Goal: Task Accomplishment & Management: Manage account settings

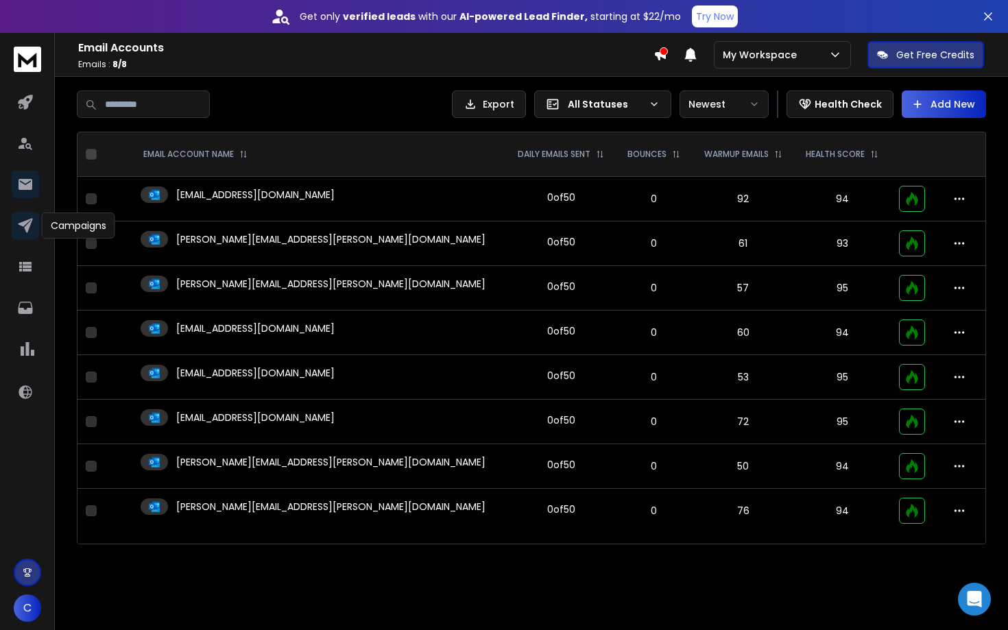
click at [36, 228] on link at bounding box center [25, 225] width 27 height 27
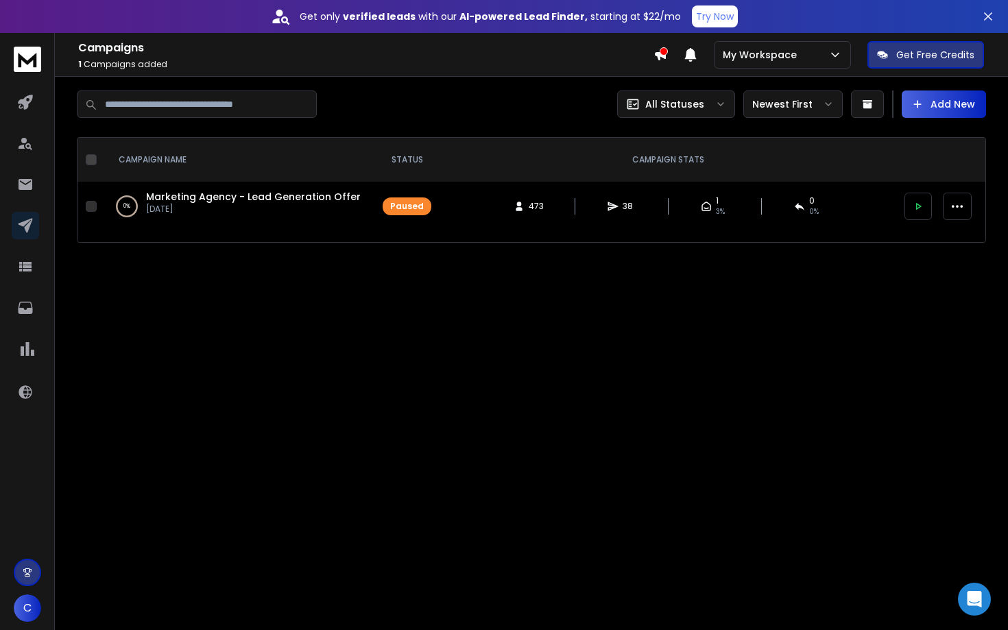
click at [304, 194] on span "Marketing Agency - Lead Generation Offer" at bounding box center [253, 197] width 215 height 14
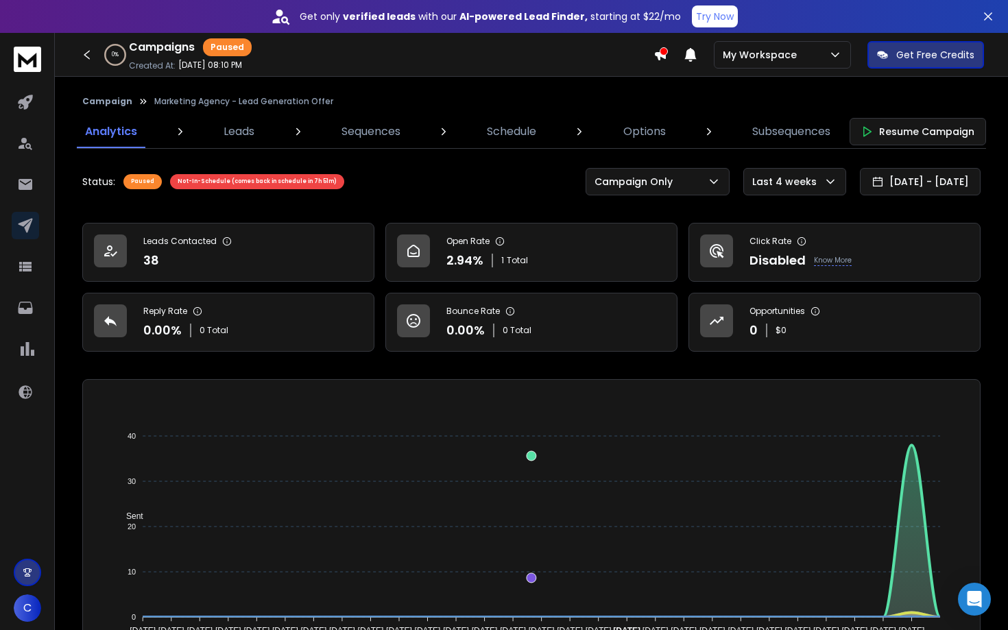
click at [479, 243] on p "Open Rate" at bounding box center [467, 241] width 43 height 11
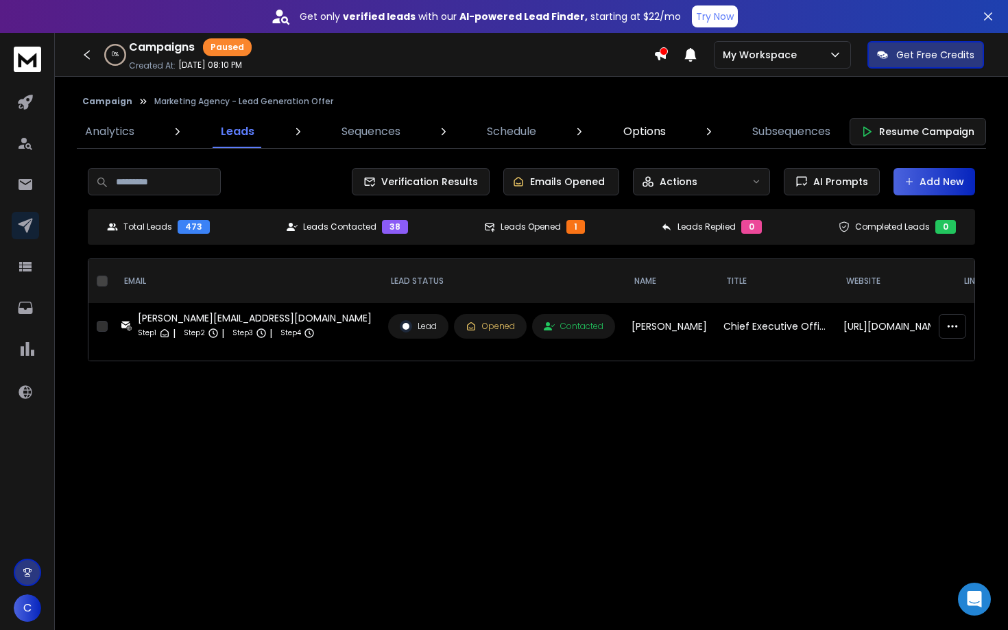
click at [627, 136] on p "Options" at bounding box center [644, 131] width 43 height 16
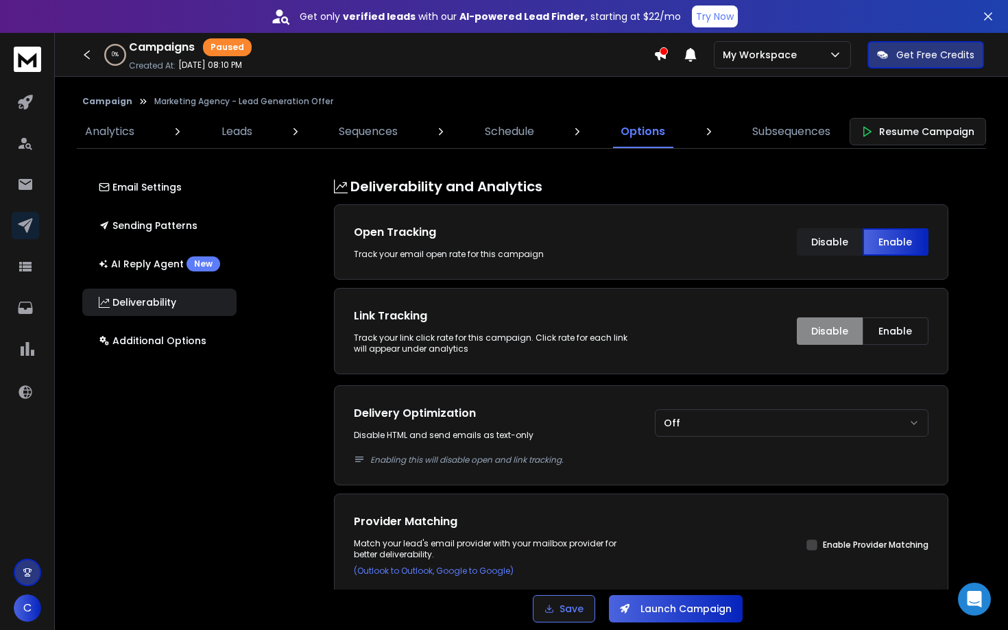
scroll to position [1503, 0]
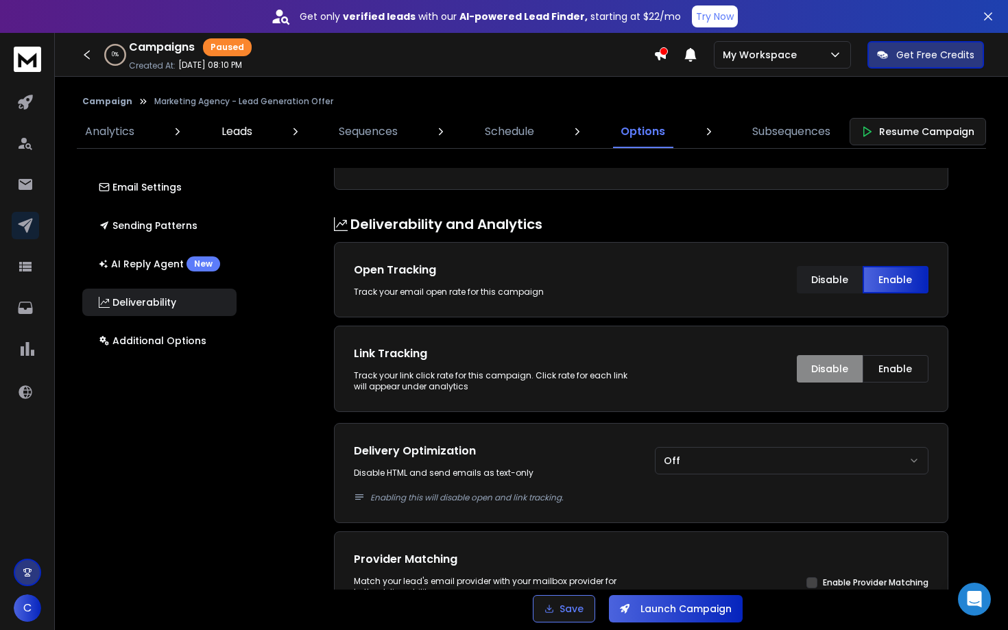
click at [238, 133] on p "Leads" at bounding box center [236, 131] width 31 height 16
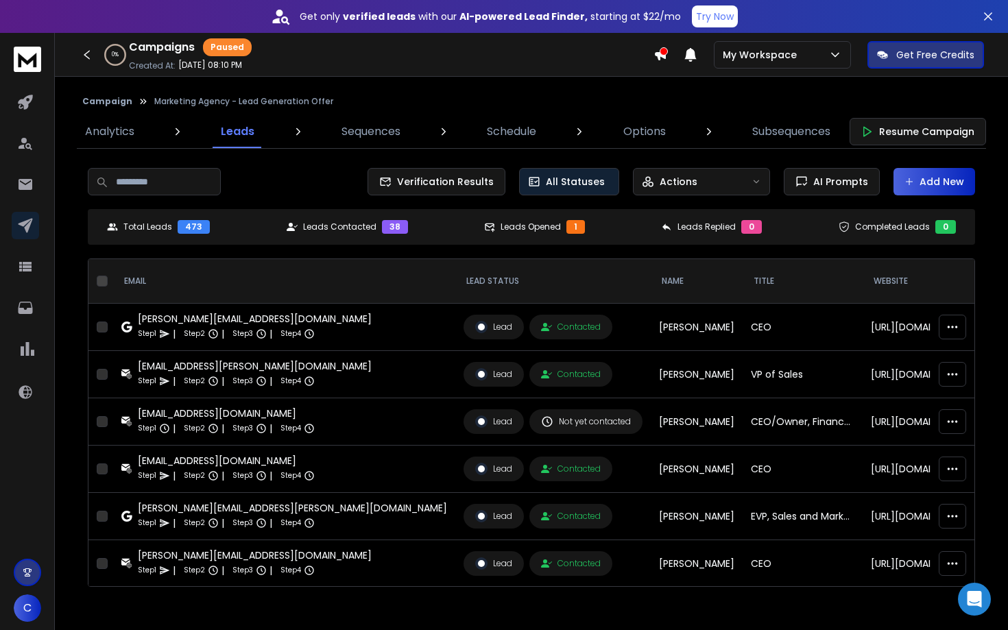
click at [536, 193] on button "All Statuses" at bounding box center [569, 181] width 100 height 27
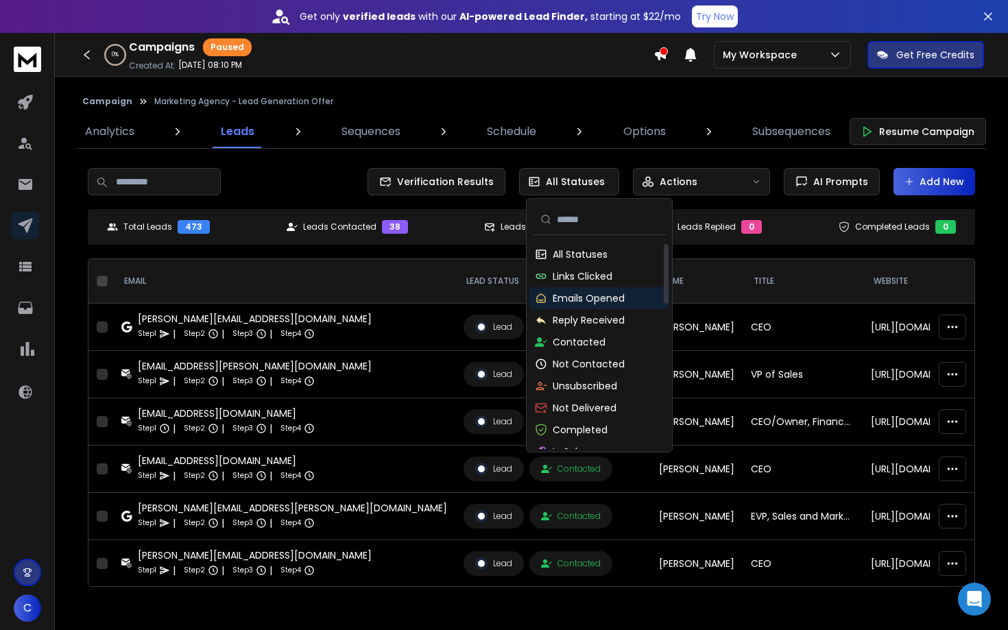
click at [578, 295] on p "Emails Opened" at bounding box center [589, 298] width 72 height 14
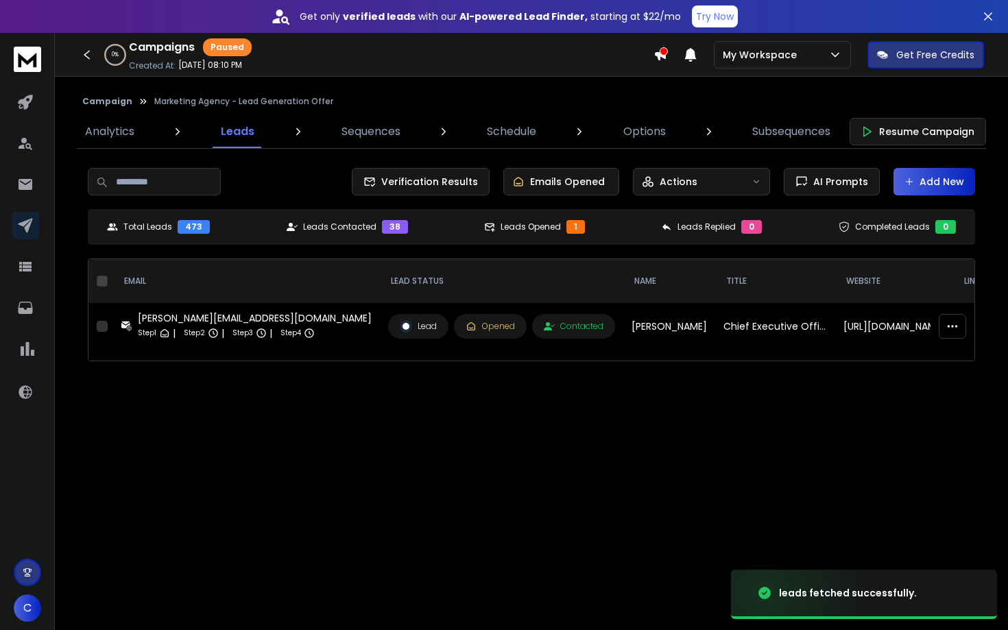
click at [400, 332] on div "Lead" at bounding box center [418, 326] width 37 height 12
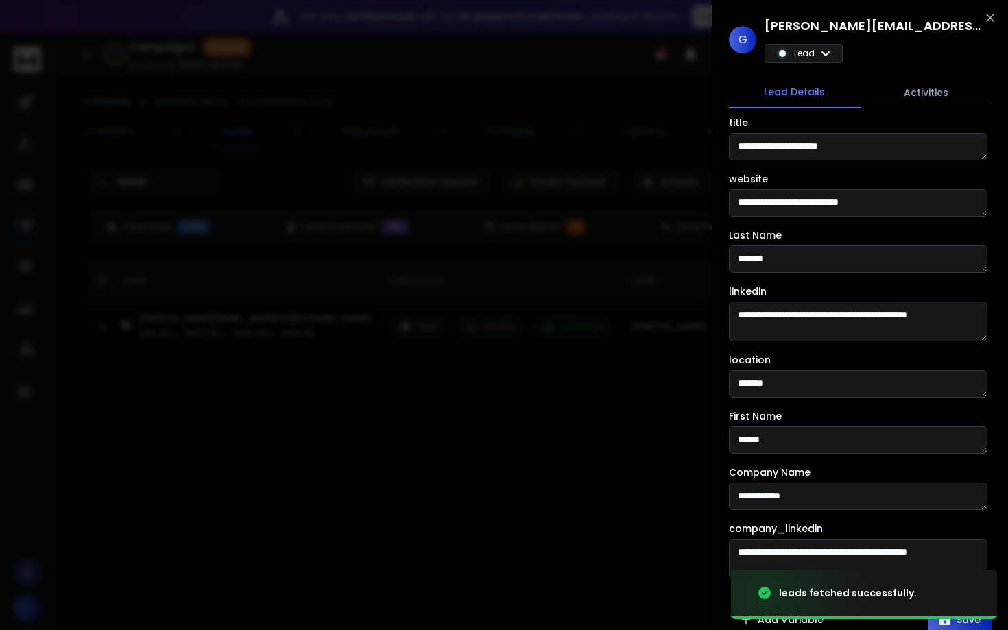
click at [930, 99] on button "Activities" at bounding box center [926, 92] width 132 height 30
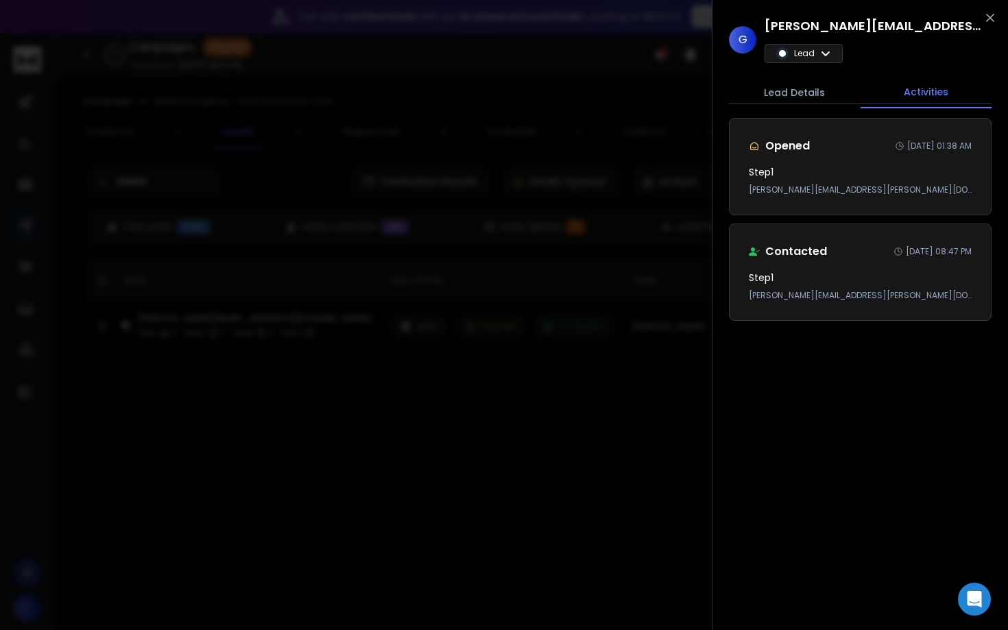
click at [561, 248] on div at bounding box center [504, 315] width 1008 height 630
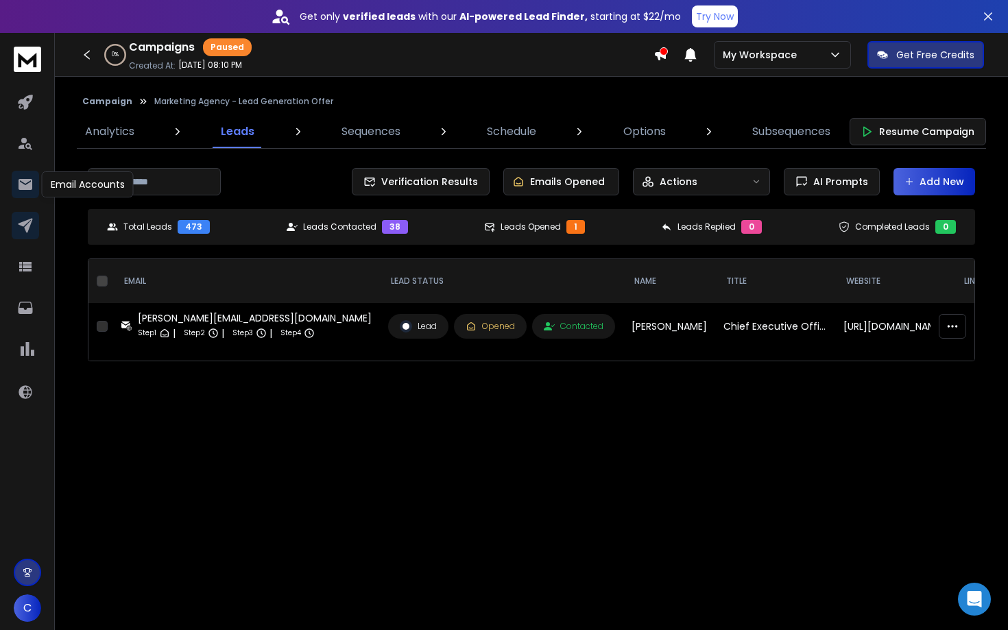
click at [28, 172] on link at bounding box center [25, 184] width 27 height 27
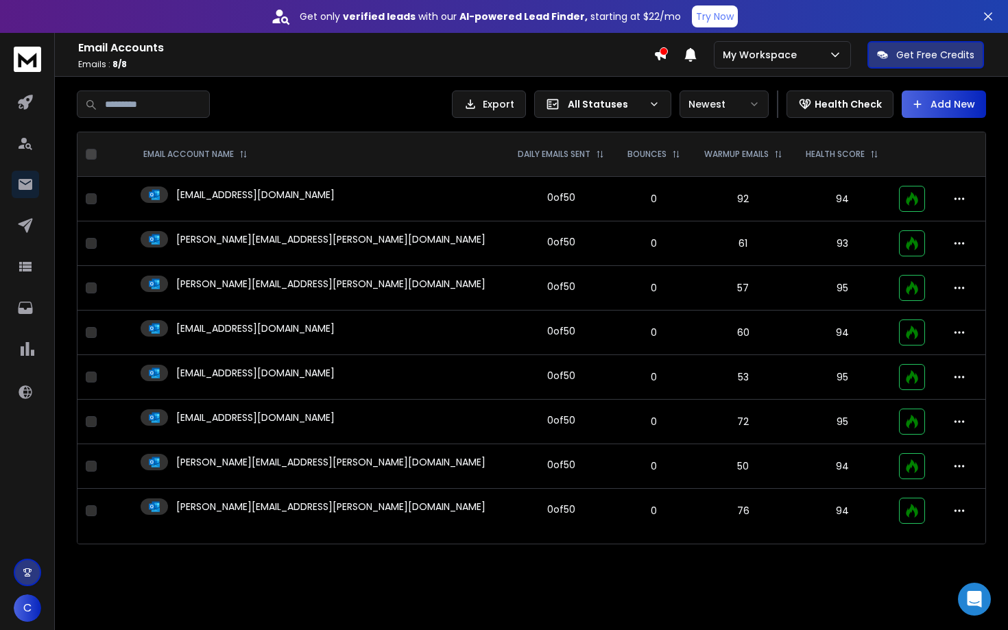
click at [335, 195] on p "caseyjoyce@outboundmethodteam.com" at bounding box center [255, 195] width 158 height 14
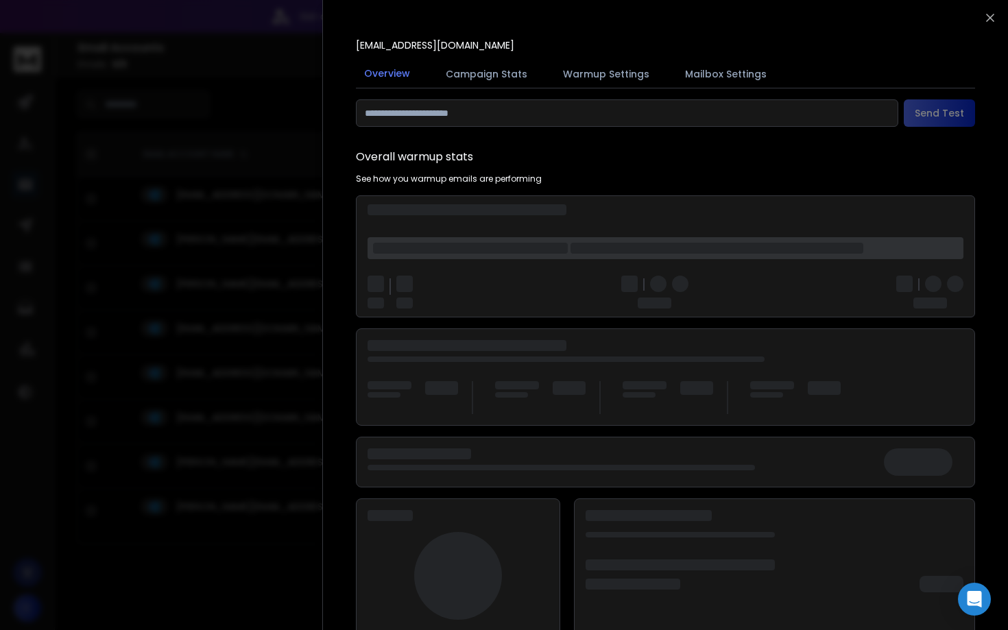
click at [481, 120] on input "email" at bounding box center [627, 112] width 542 height 27
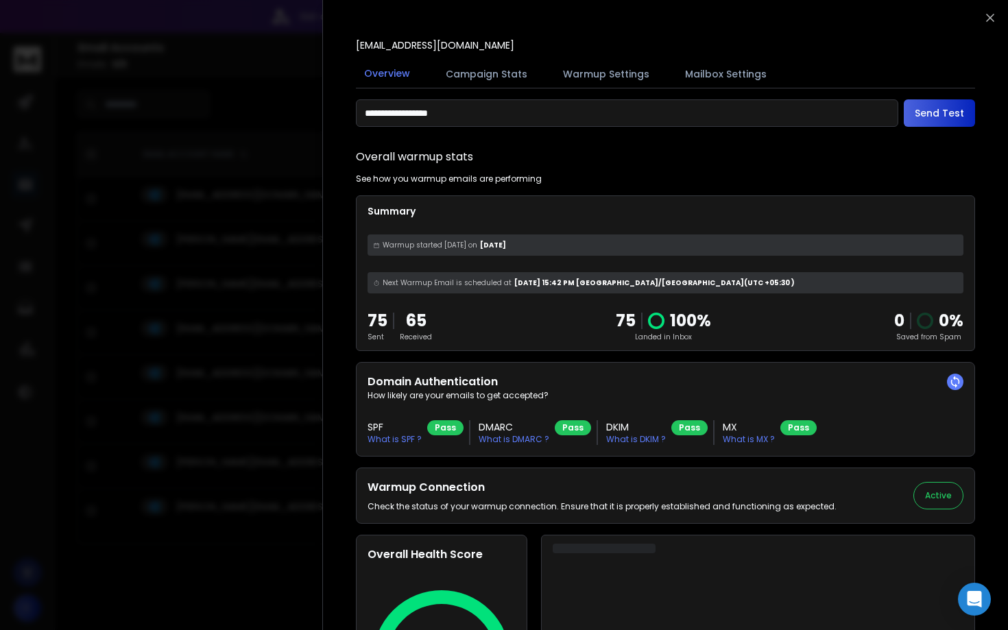
type input "**********"
click at [936, 109] on button "Send Test" at bounding box center [939, 112] width 71 height 27
click at [32, 241] on div at bounding box center [504, 315] width 1008 height 630
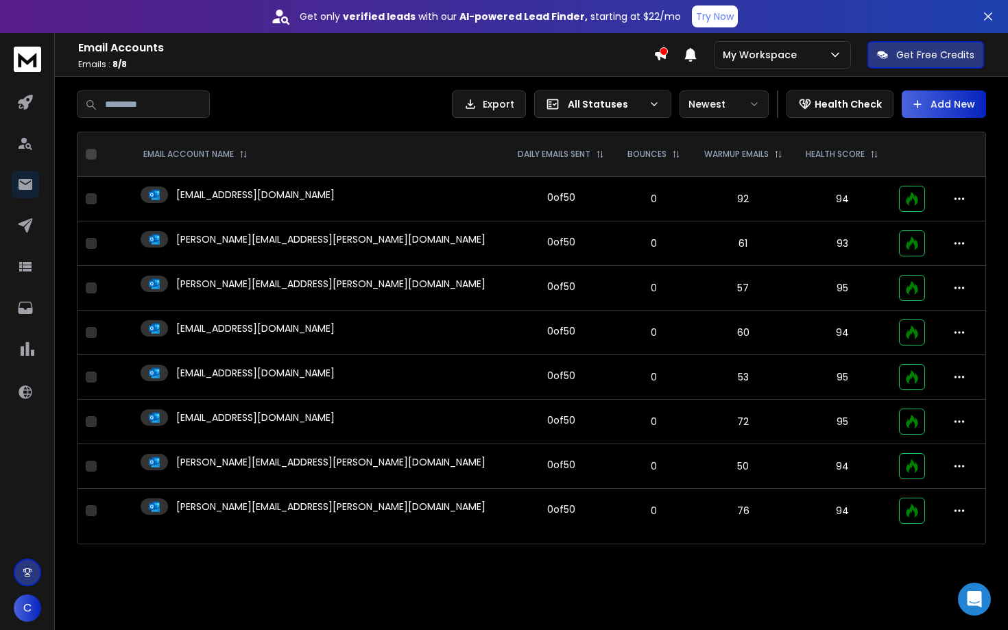
click at [322, 195] on p "caseyjoyce@outboundmethodteam.com" at bounding box center [255, 195] width 158 height 14
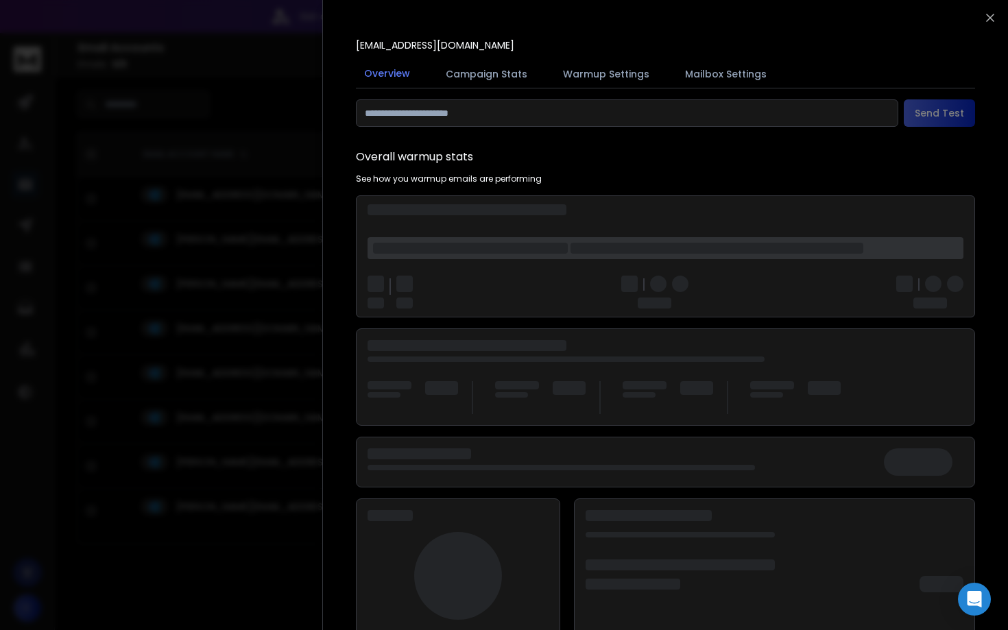
click at [598, 105] on input "email" at bounding box center [627, 112] width 542 height 27
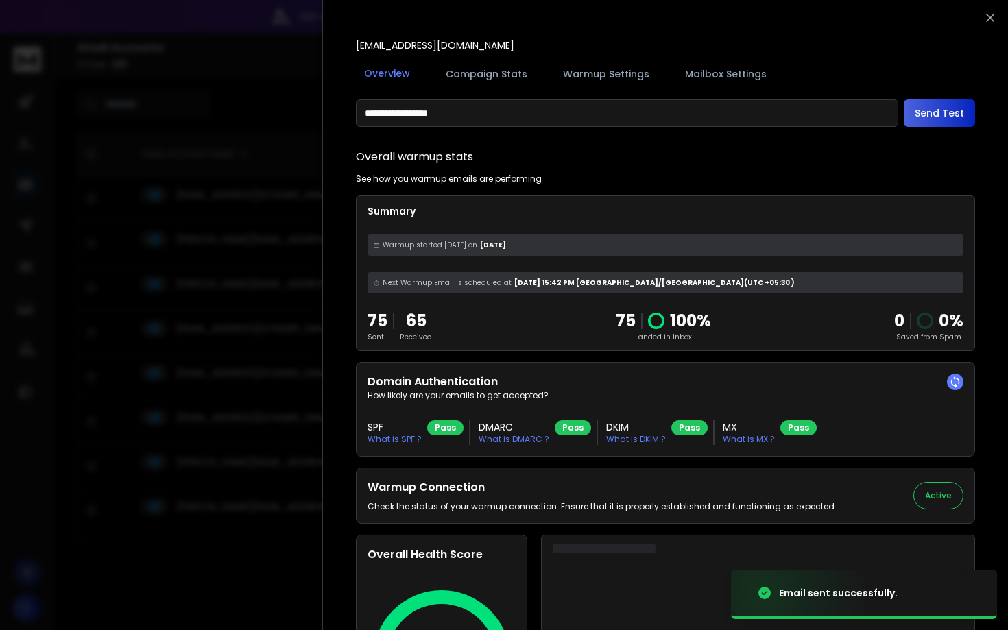
type input "**********"
click at [87, 391] on div at bounding box center [504, 315] width 1008 height 630
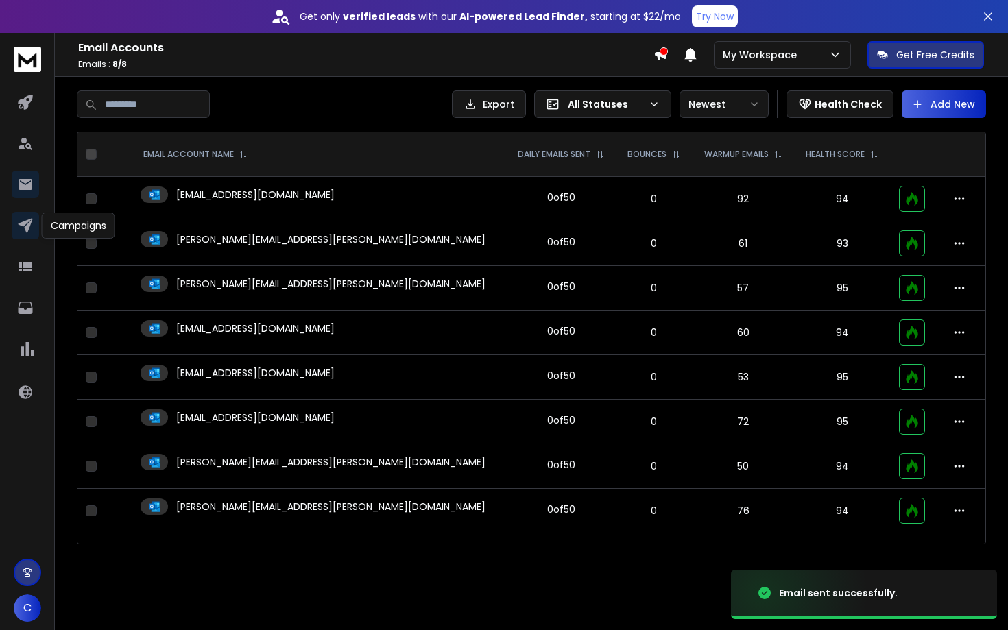
click at [19, 219] on icon at bounding box center [25, 225] width 16 height 16
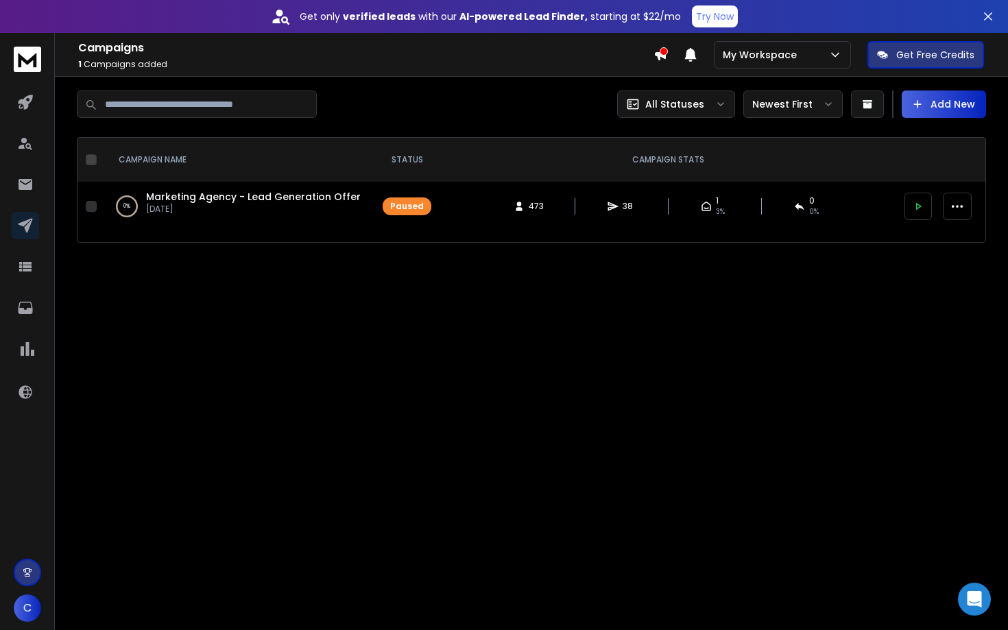
click at [298, 199] on span "Marketing Agency - Lead Generation Offer" at bounding box center [253, 197] width 215 height 14
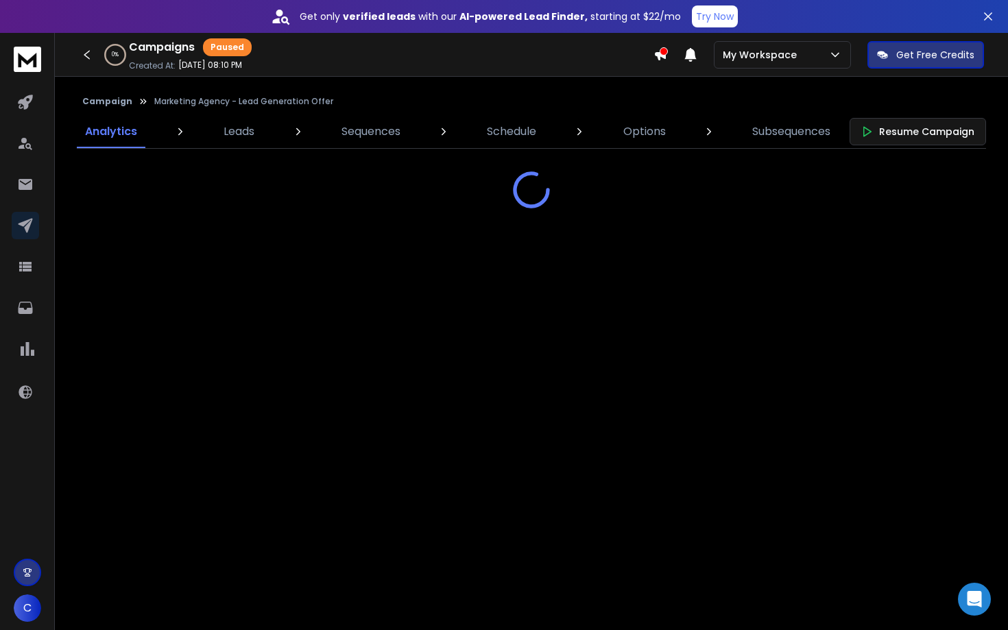
click at [413, 125] on div "Analytics Leads Sequences Schedule Options Subsequences" at bounding box center [458, 131] width 762 height 33
click at [385, 130] on p "Sequences" at bounding box center [370, 131] width 59 height 16
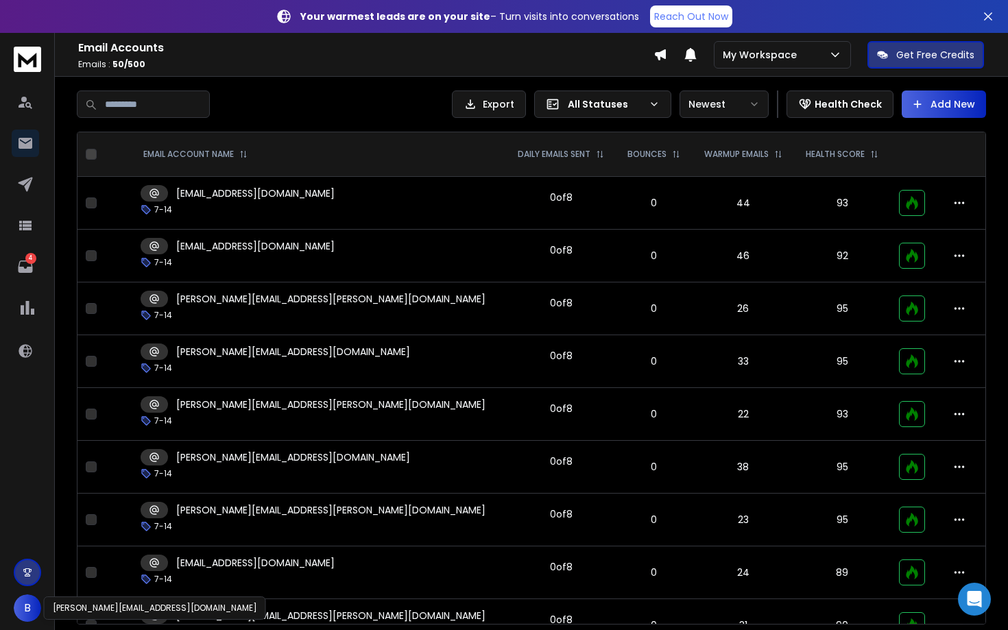
click at [32, 594] on span "B" at bounding box center [27, 607] width 27 height 27
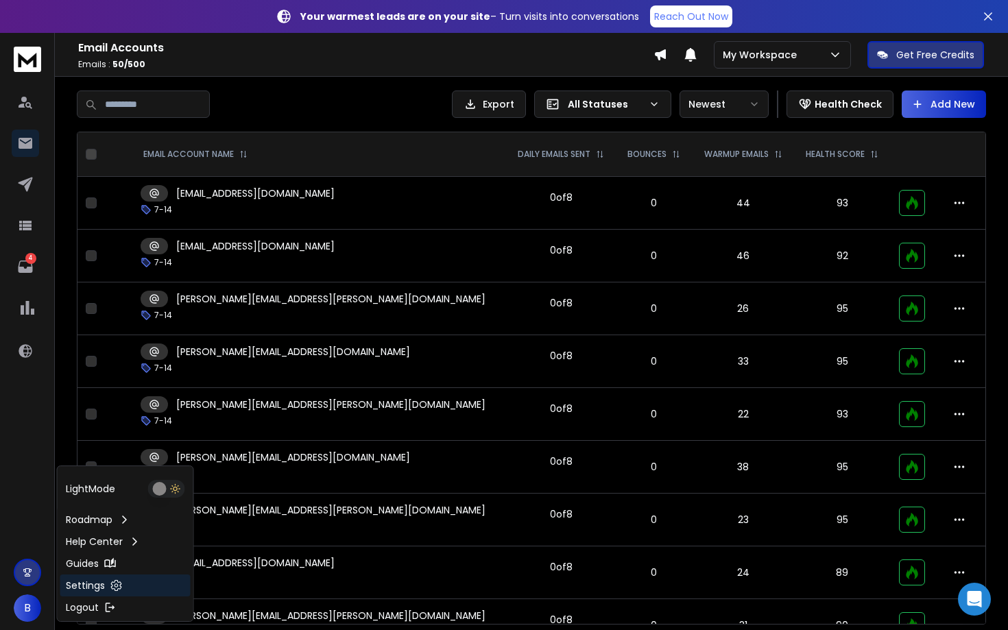
click at [119, 579] on icon at bounding box center [116, 585] width 12 height 12
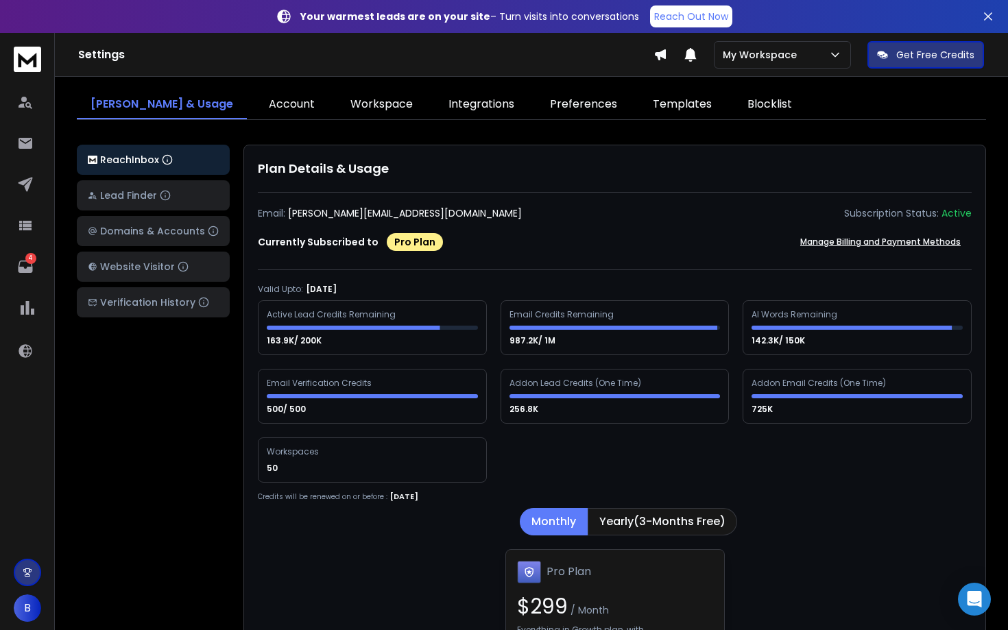
click at [435, 109] on link "Integrations" at bounding box center [481, 104] width 93 height 29
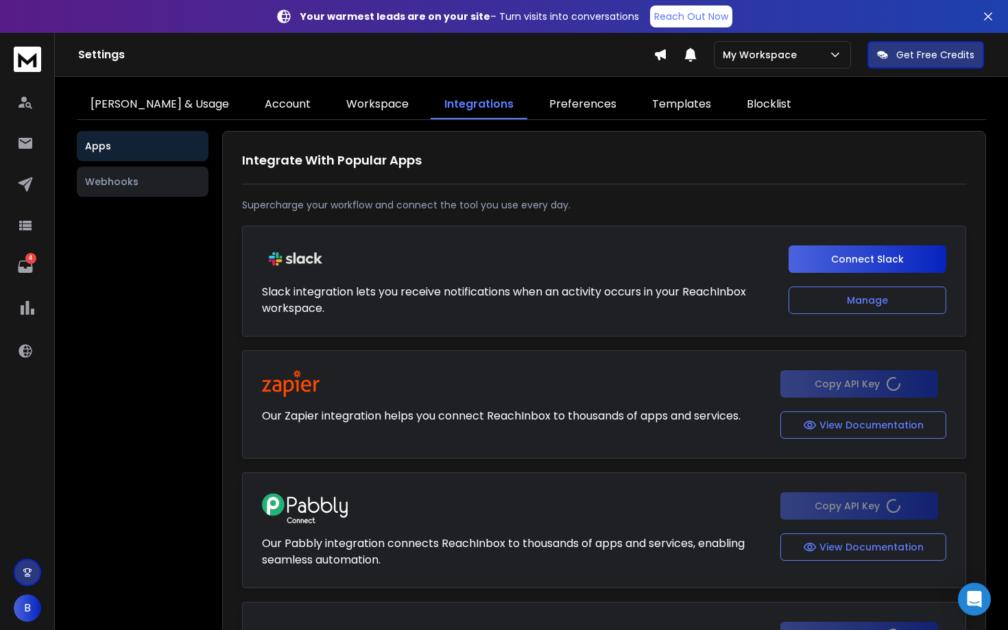
click at [151, 181] on button "Webhooks" at bounding box center [143, 182] width 132 height 30
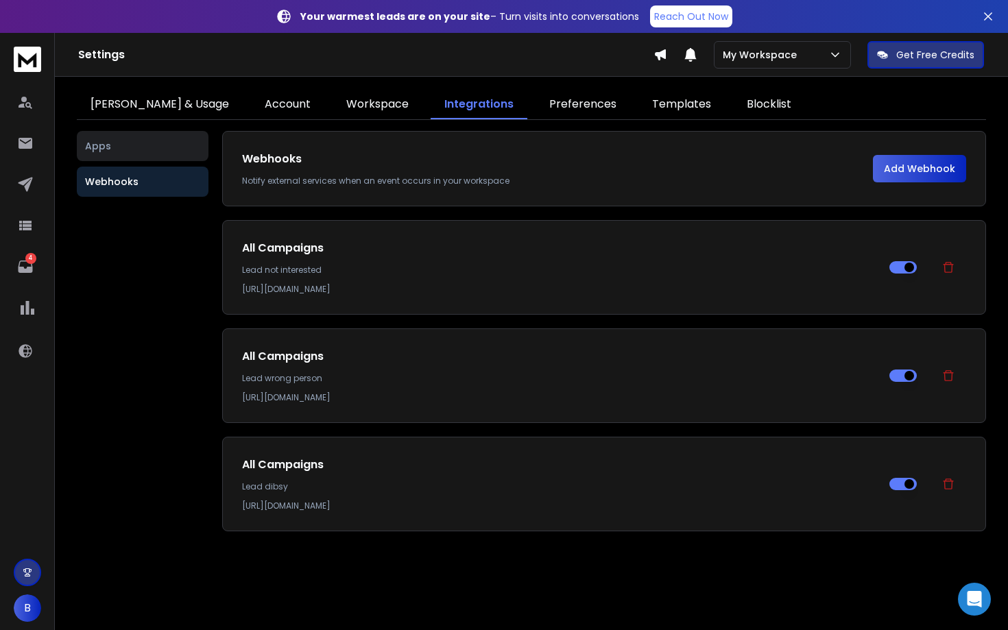
click at [535, 270] on p "Lead not interested" at bounding box center [560, 270] width 636 height 11
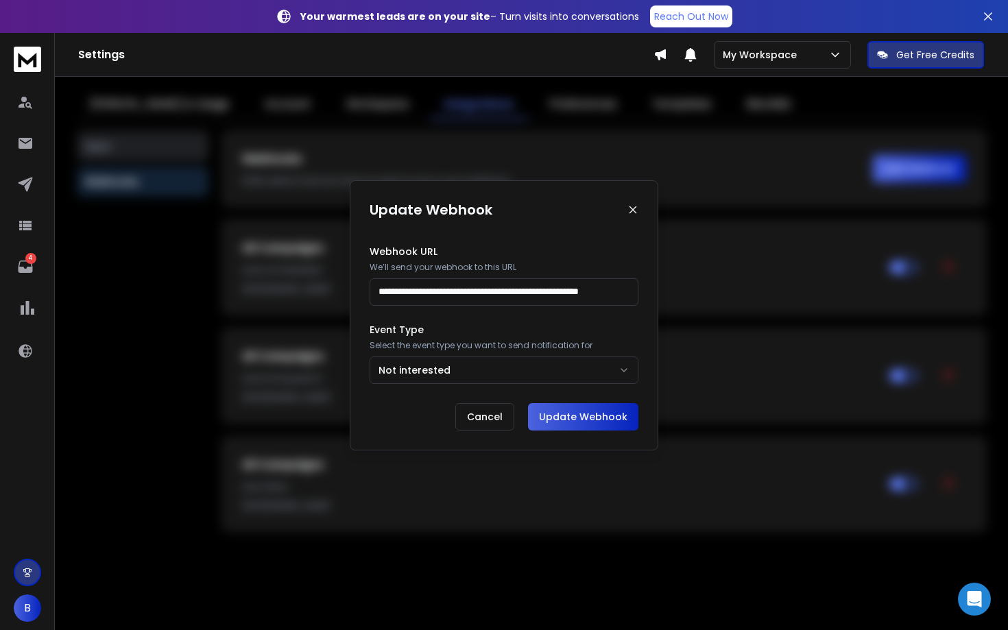
click at [254, 306] on div "**********" at bounding box center [504, 316] width 1008 height 298
click at [295, 339] on div "**********" at bounding box center [504, 316] width 1008 height 298
click at [631, 213] on icon at bounding box center [632, 209] width 11 height 11
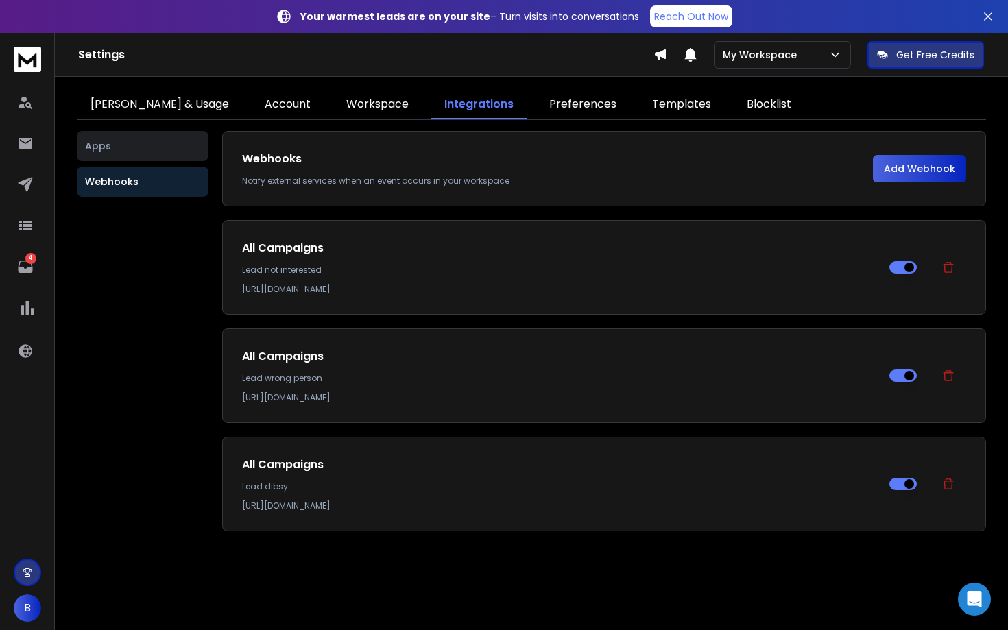
click at [368, 460] on h1 "All Campaigns" at bounding box center [560, 465] width 636 height 16
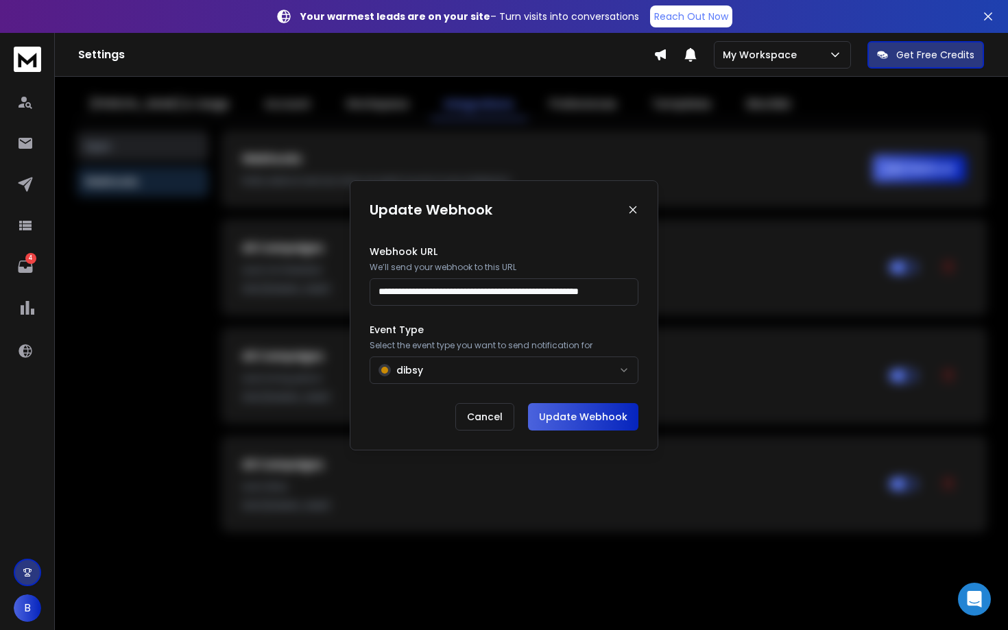
click at [524, 287] on input "**********" at bounding box center [504, 291] width 269 height 27
type input "**********"
click at [492, 415] on button "Cancel" at bounding box center [484, 416] width 59 height 27
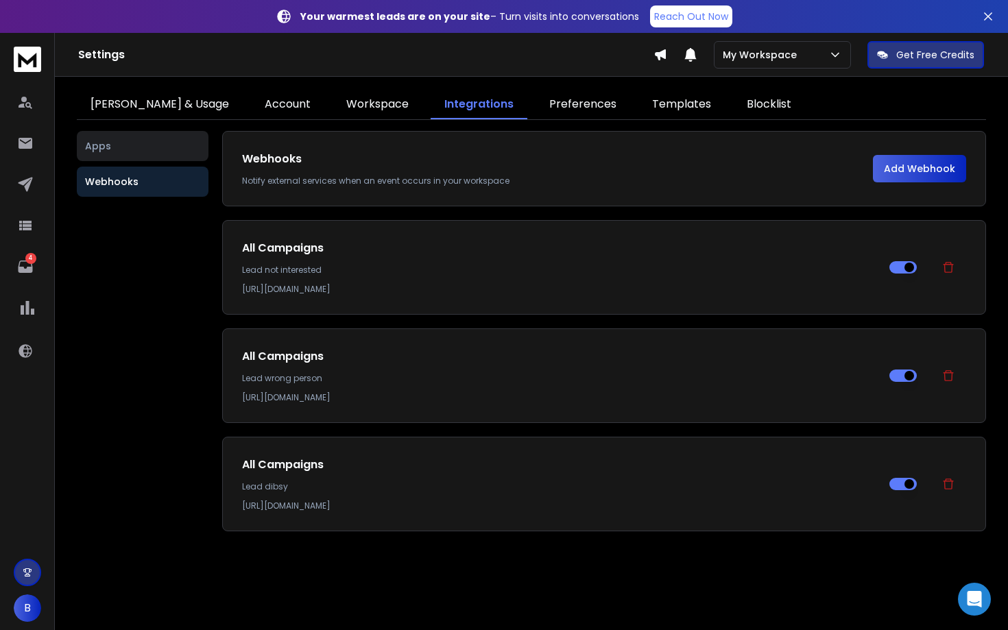
click at [388, 481] on p "Lead dibsy" at bounding box center [560, 486] width 636 height 11
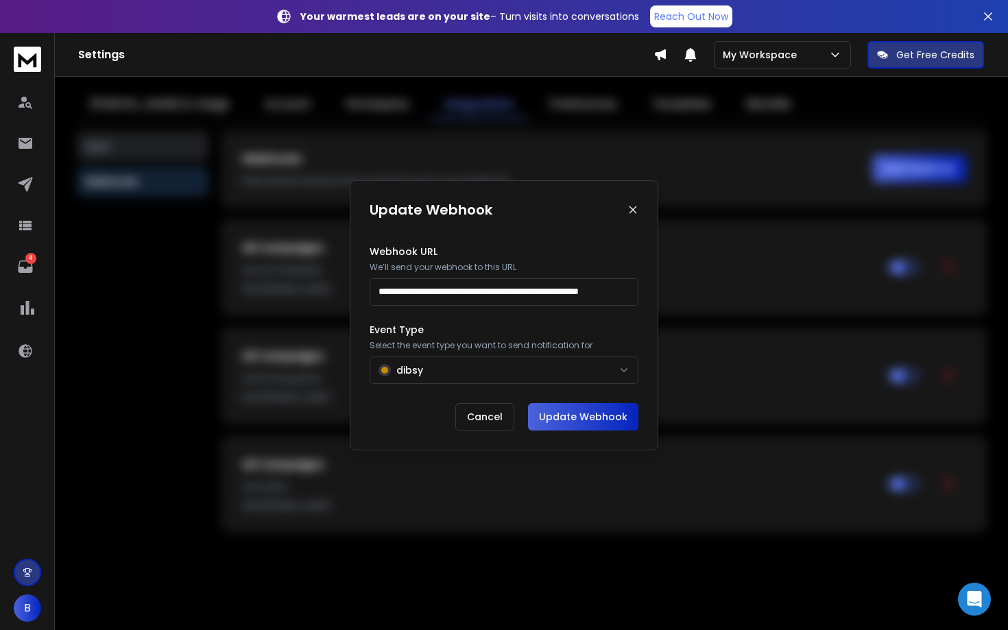
click at [513, 295] on input "**********" at bounding box center [504, 291] width 269 height 27
click at [633, 209] on icon at bounding box center [632, 209] width 11 height 11
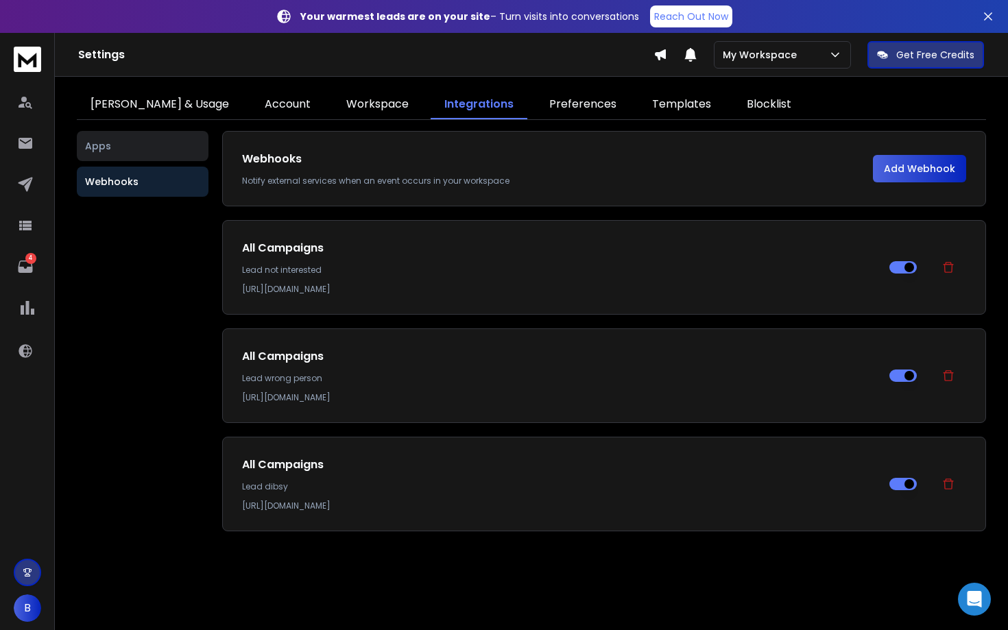
click at [383, 468] on h1 "All Campaigns" at bounding box center [560, 465] width 636 height 16
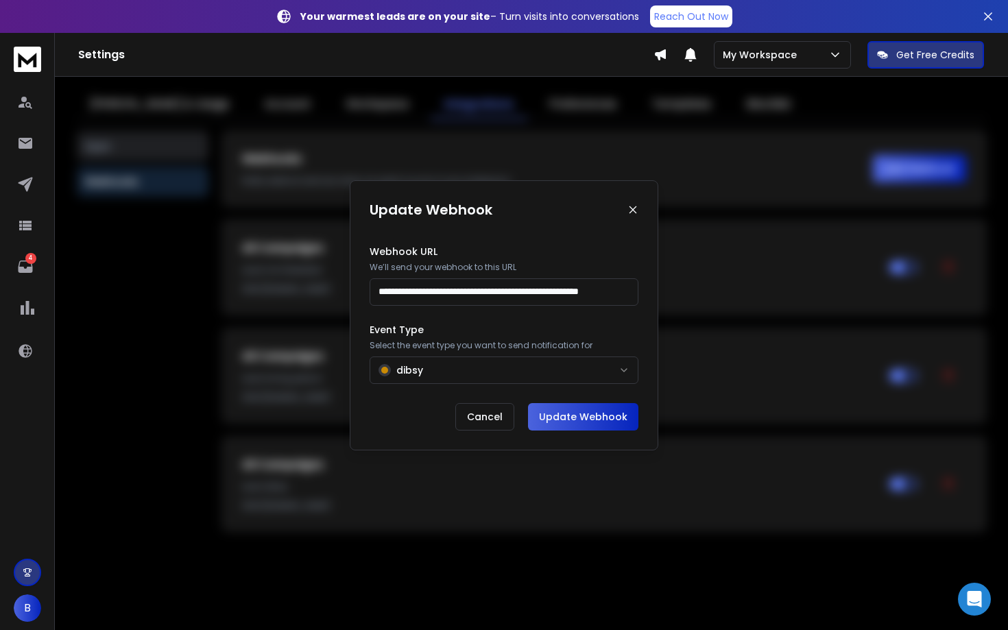
click at [636, 210] on icon at bounding box center [632, 209] width 11 height 11
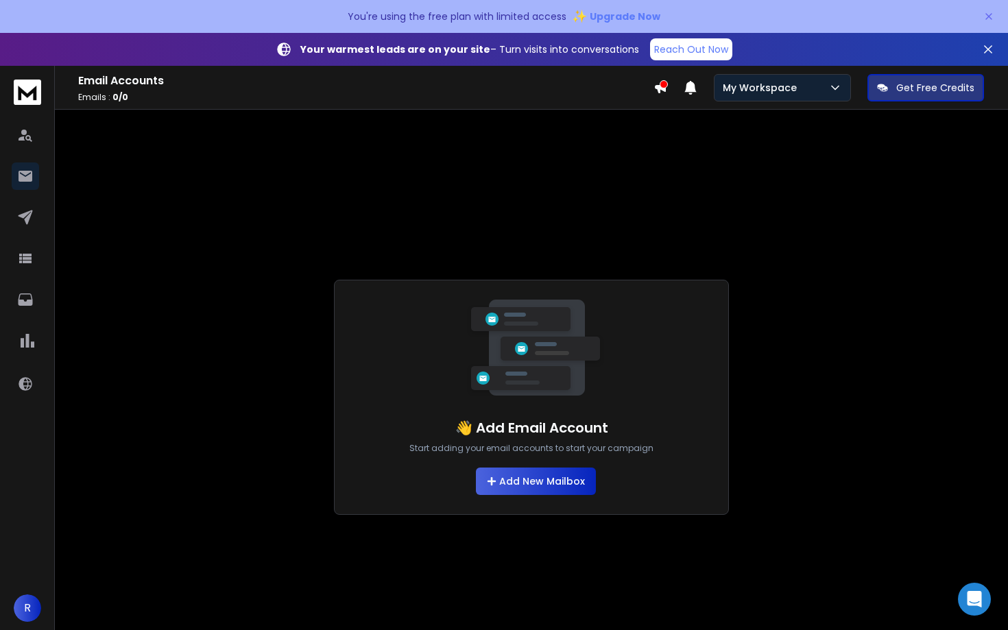
click at [749, 84] on p "My Workspace" at bounding box center [763, 88] width 80 height 14
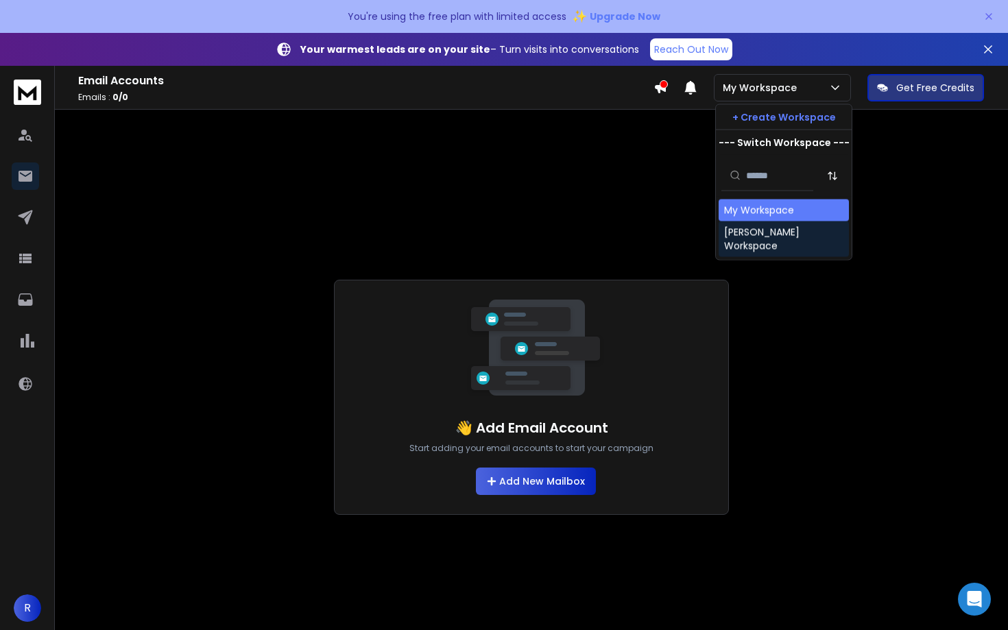
click at [745, 234] on div "[PERSON_NAME] Workspace" at bounding box center [783, 239] width 119 height 27
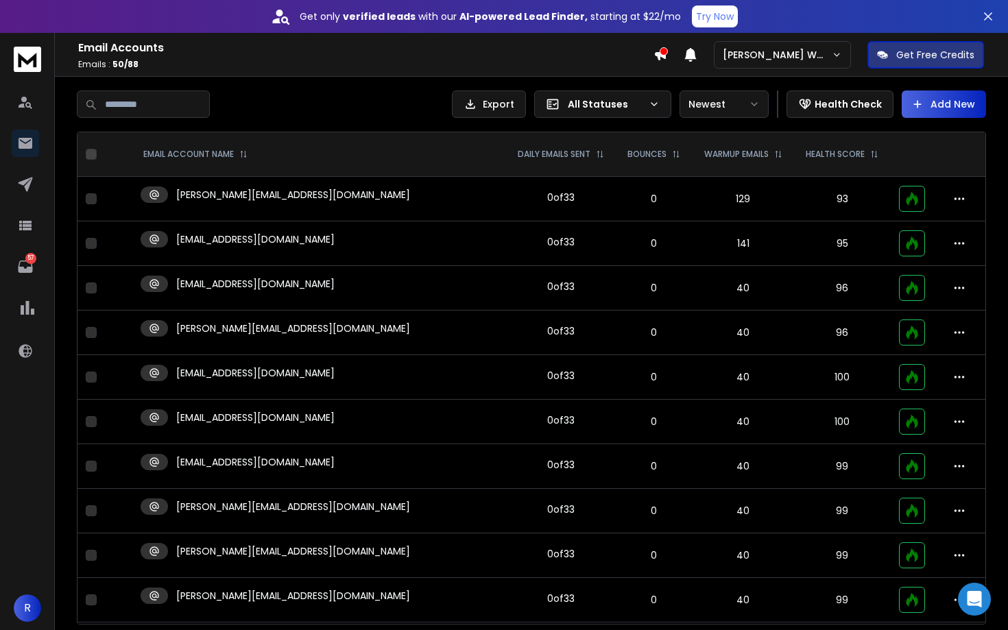
click at [176, 103] on input at bounding box center [143, 103] width 133 height 27
paste input "**********"
type input "**********"
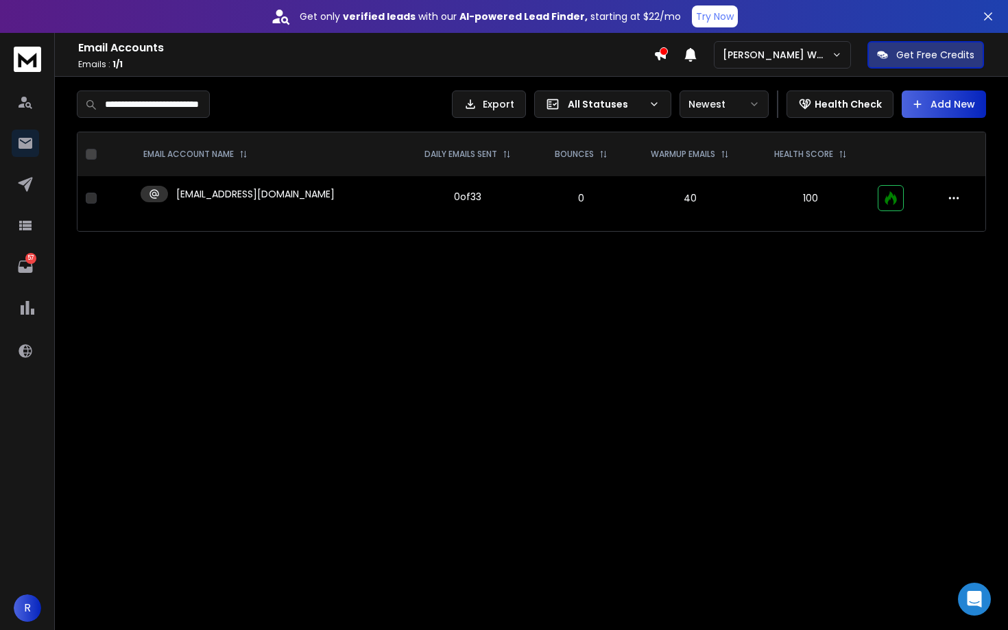
click at [292, 189] on p "grace@optimalhealthguide.co" at bounding box center [255, 194] width 158 height 14
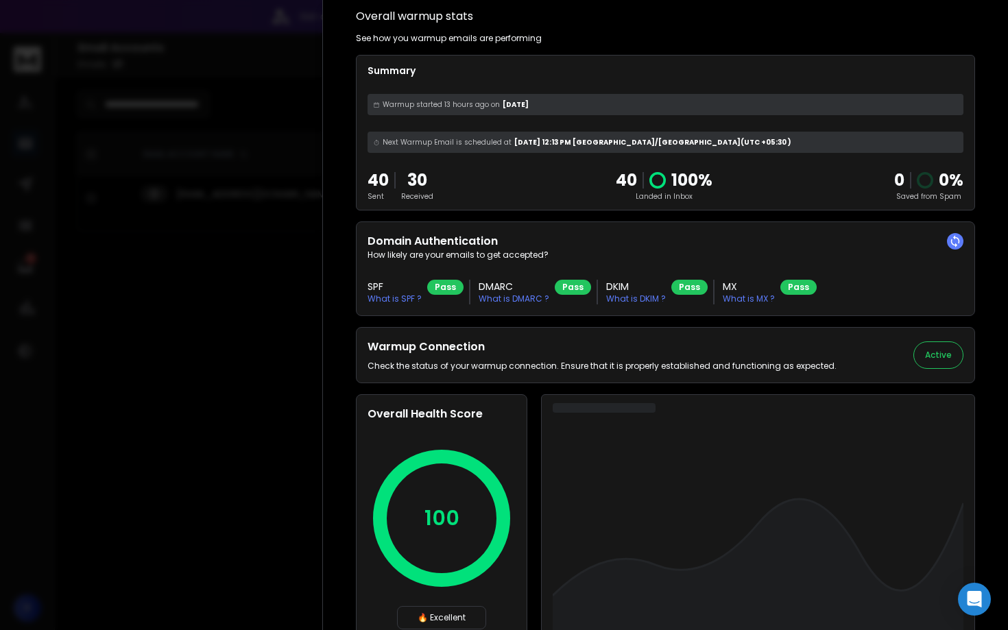
scroll to position [0, 0]
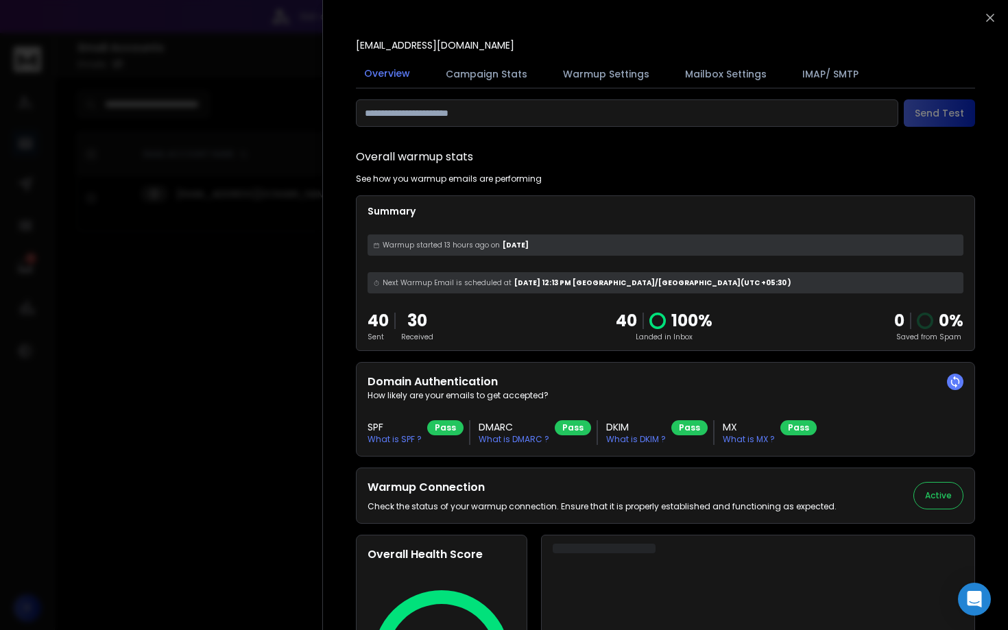
click at [613, 75] on button "Warmup Settings" at bounding box center [606, 74] width 103 height 30
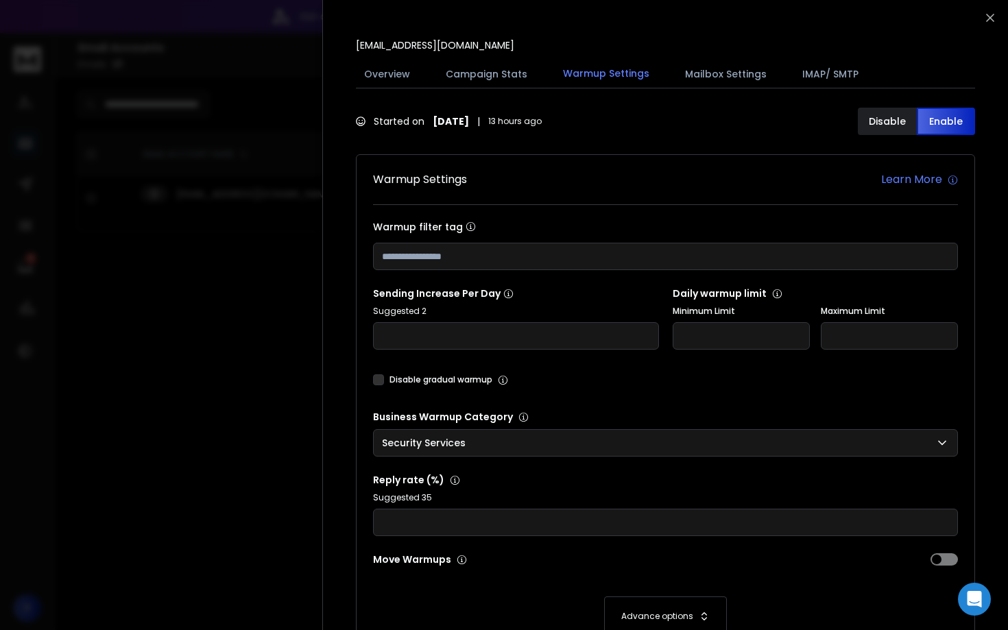
click at [387, 73] on button "Overview" at bounding box center [387, 74] width 62 height 30
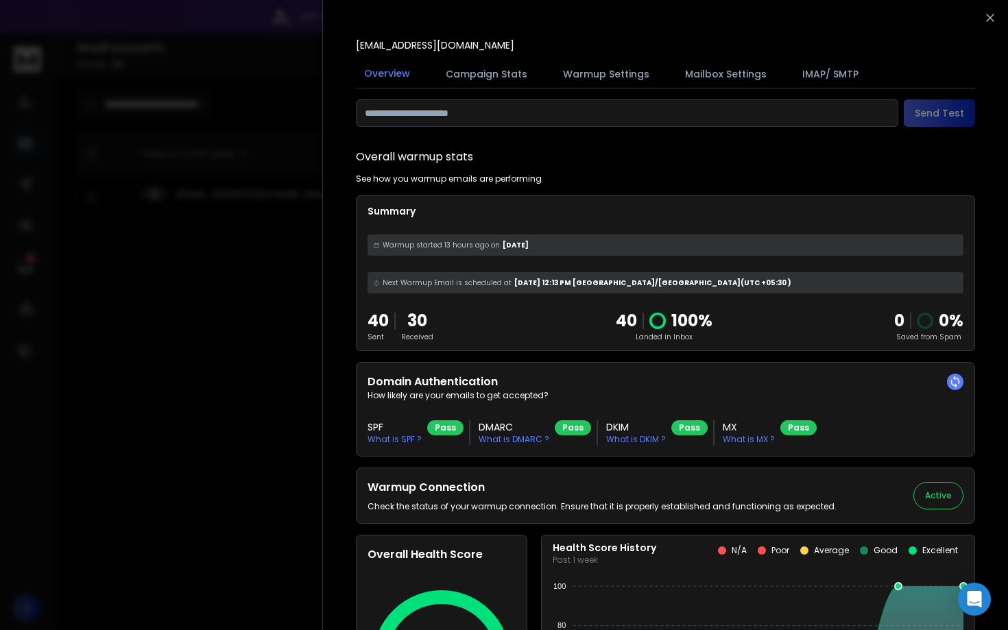
click at [483, 71] on button "Campaign Stats" at bounding box center [486, 74] width 98 height 30
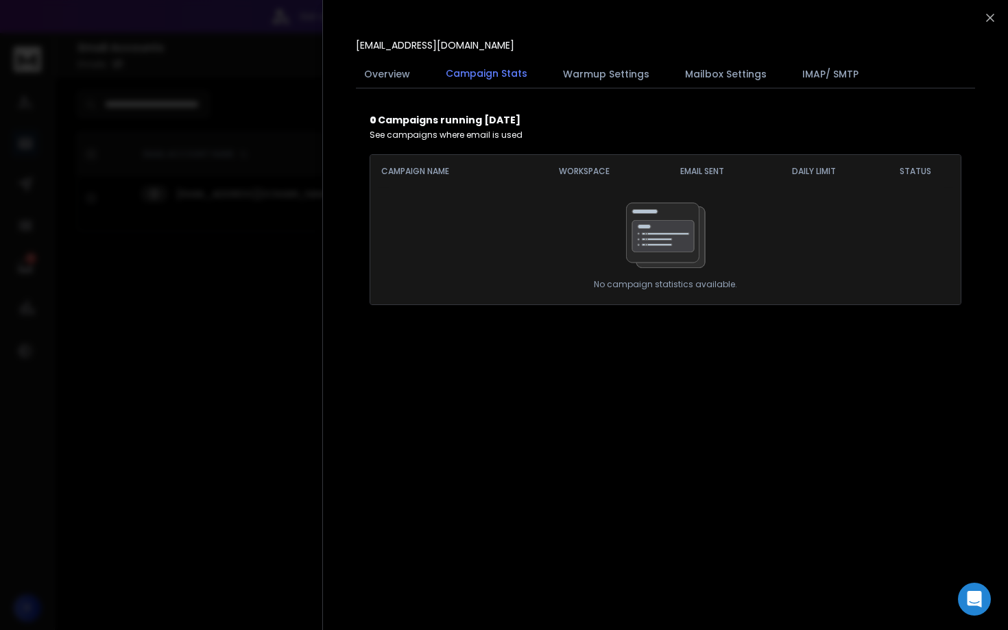
click at [617, 66] on button "Warmup Settings" at bounding box center [606, 74] width 103 height 30
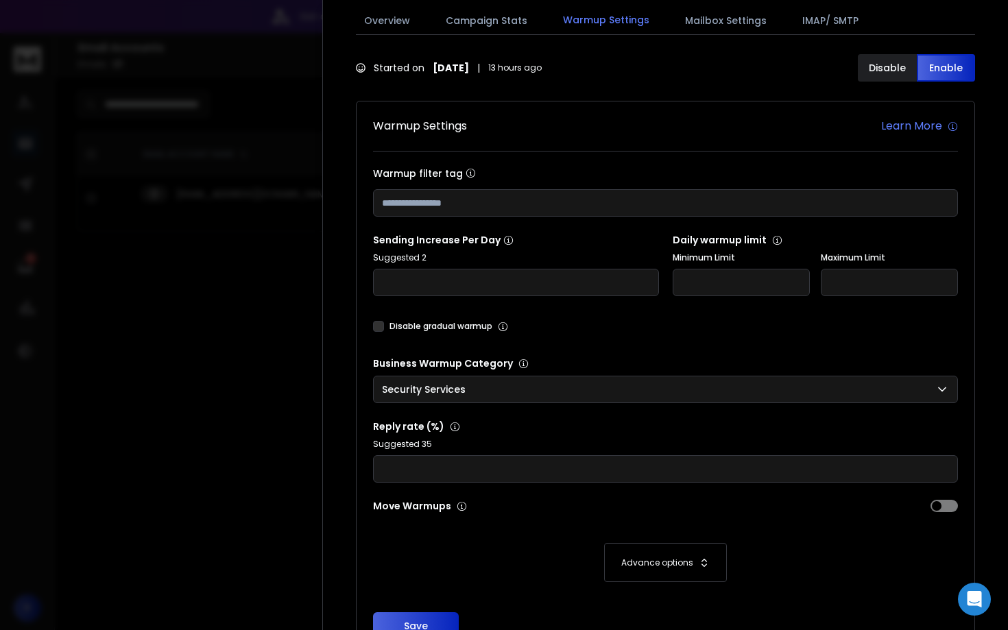
scroll to position [54, 0]
click at [283, 324] on div at bounding box center [504, 315] width 1008 height 630
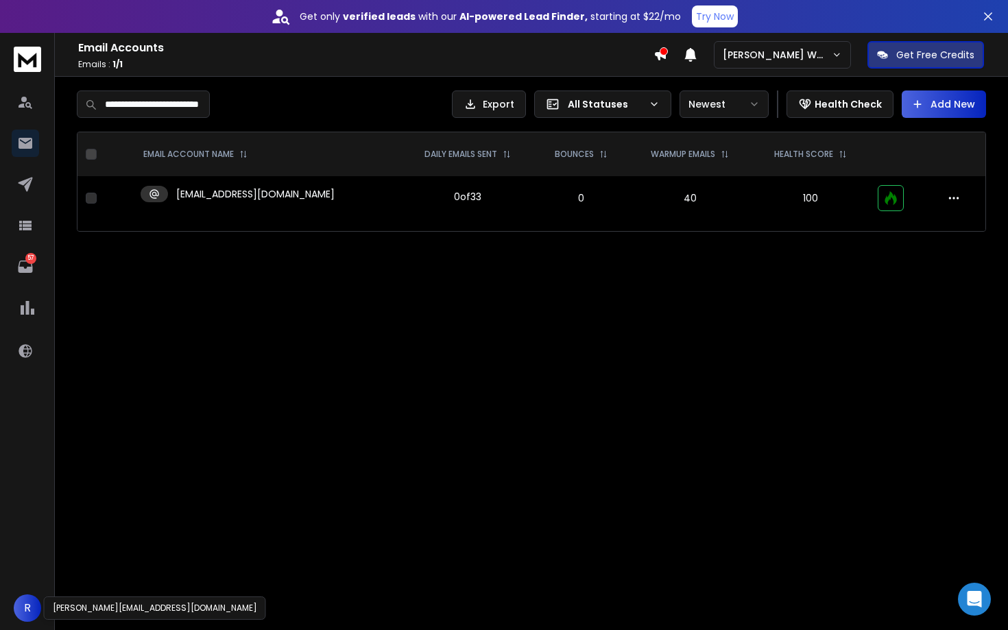
click at [25, 606] on span "R" at bounding box center [27, 607] width 27 height 27
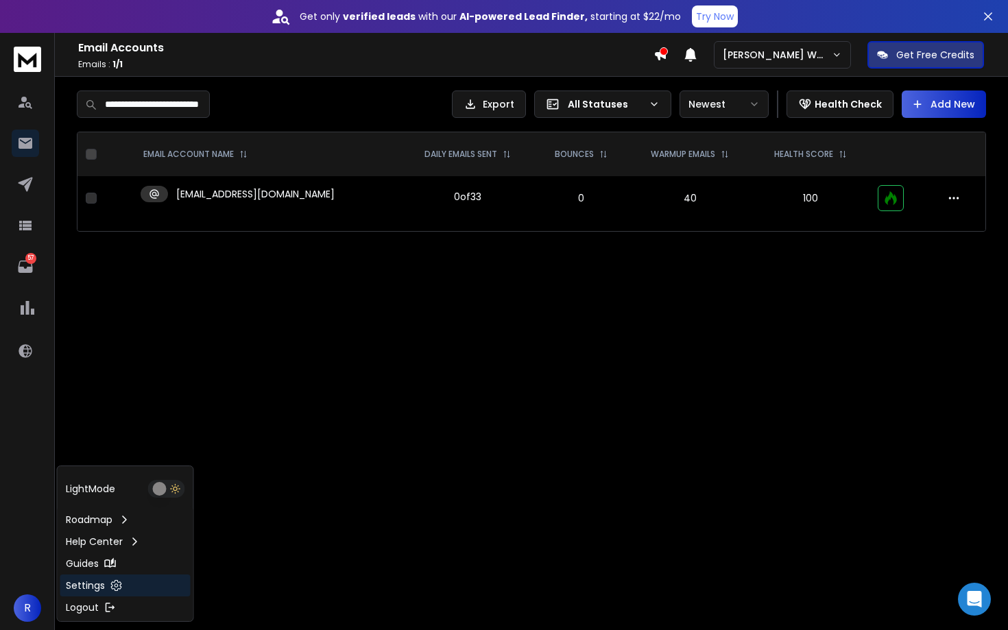
click at [107, 576] on div "Settings" at bounding box center [125, 585] width 130 height 22
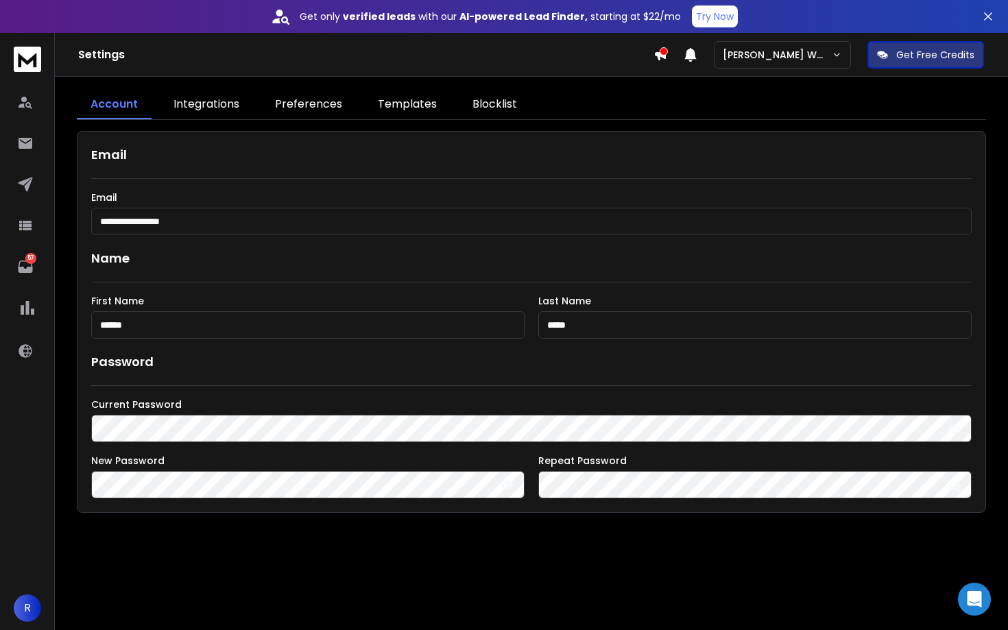
click at [210, 117] on link "Integrations" at bounding box center [206, 104] width 93 height 29
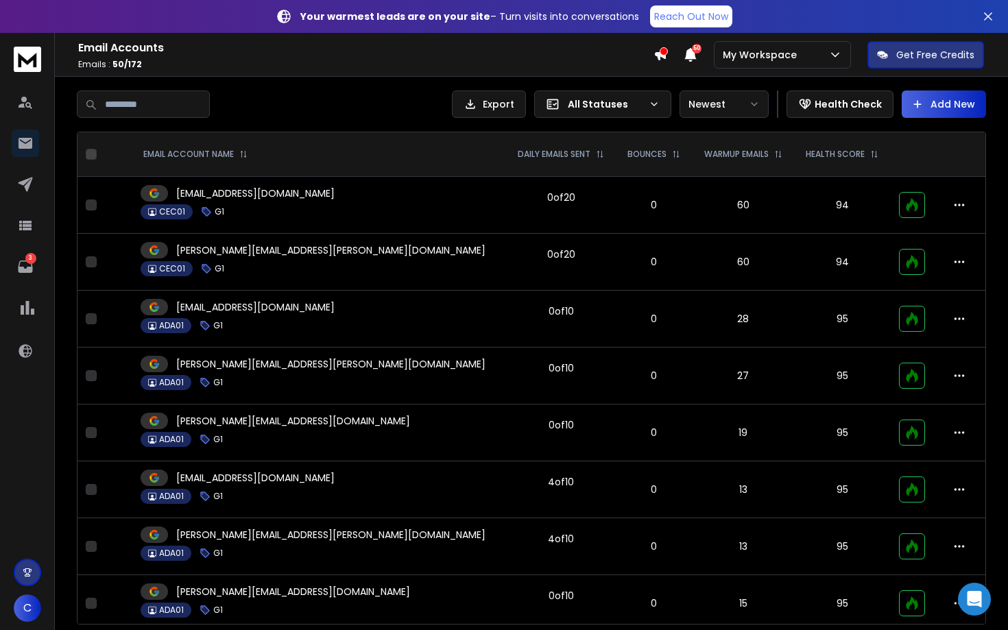
click at [614, 104] on p "All Statuses" at bounding box center [605, 104] width 75 height 14
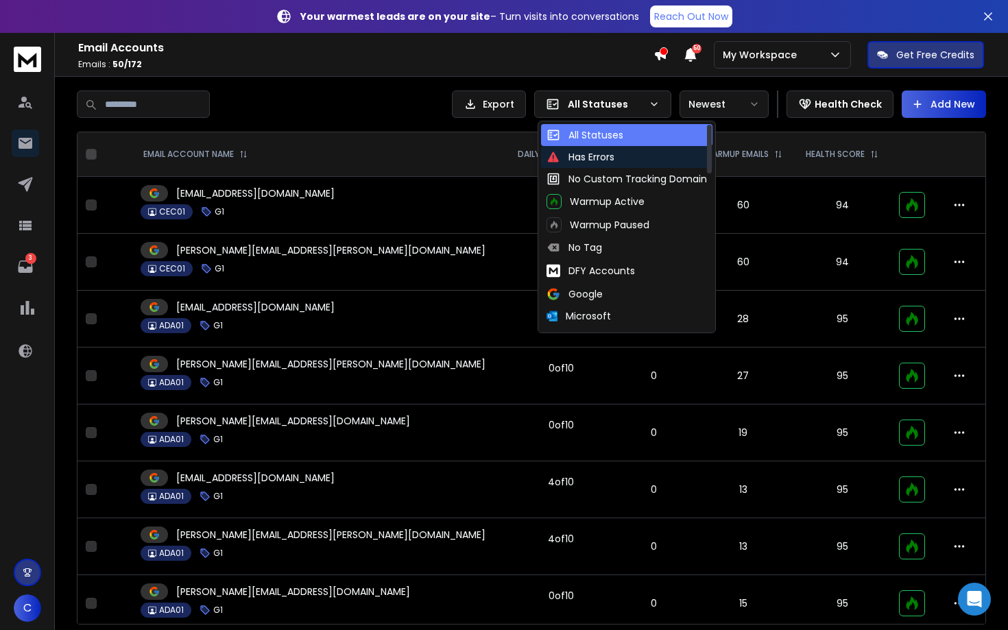
click at [612, 157] on div "Has Errors" at bounding box center [580, 157] width 68 height 14
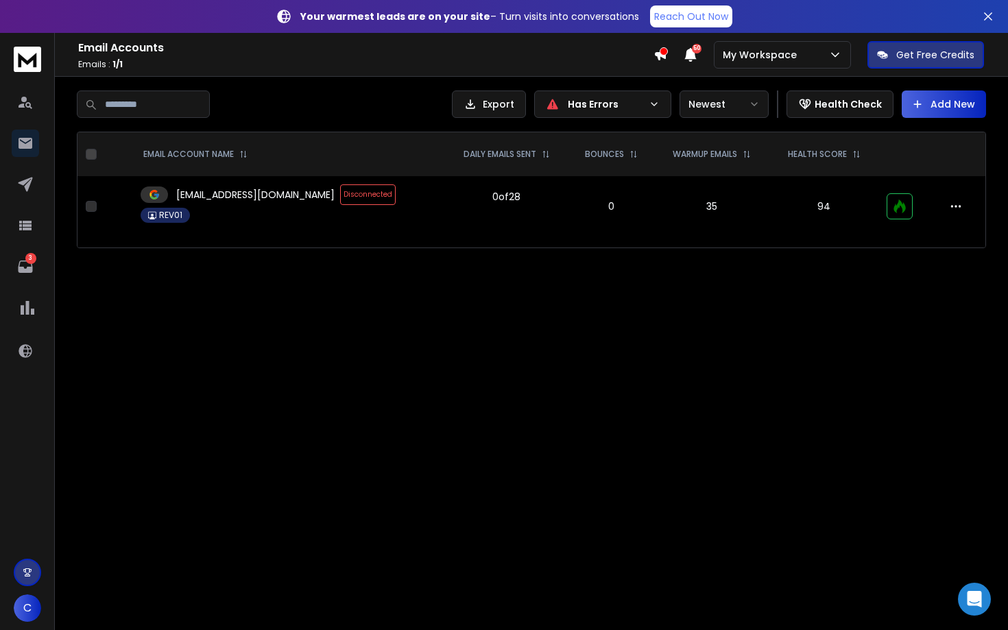
click at [290, 205] on td "[EMAIL_ADDRESS][DOMAIN_NAME] Disconnected REV01" at bounding box center [288, 206] width 312 height 60
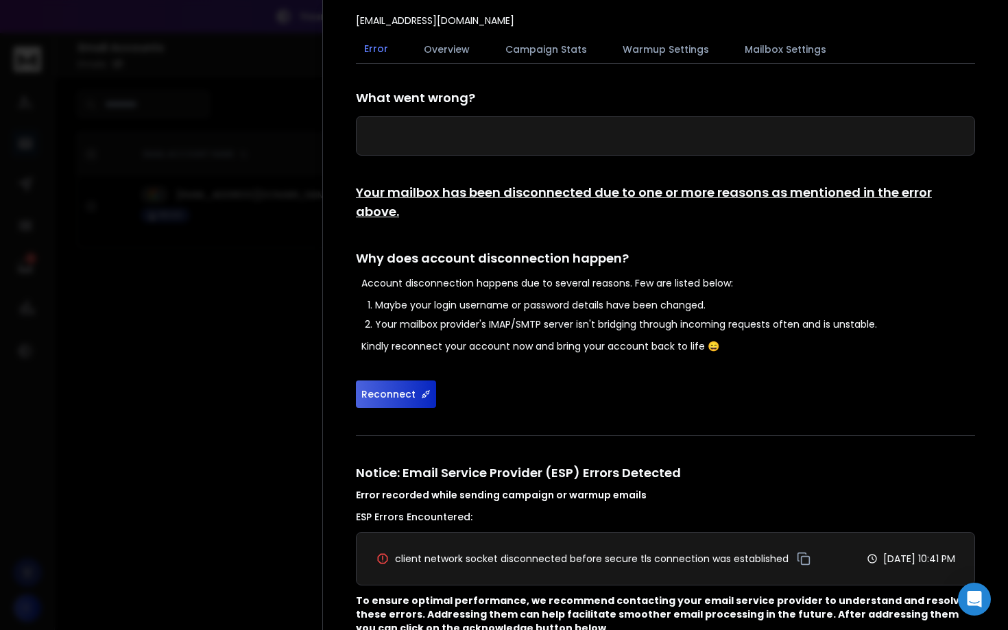
scroll to position [21, 0]
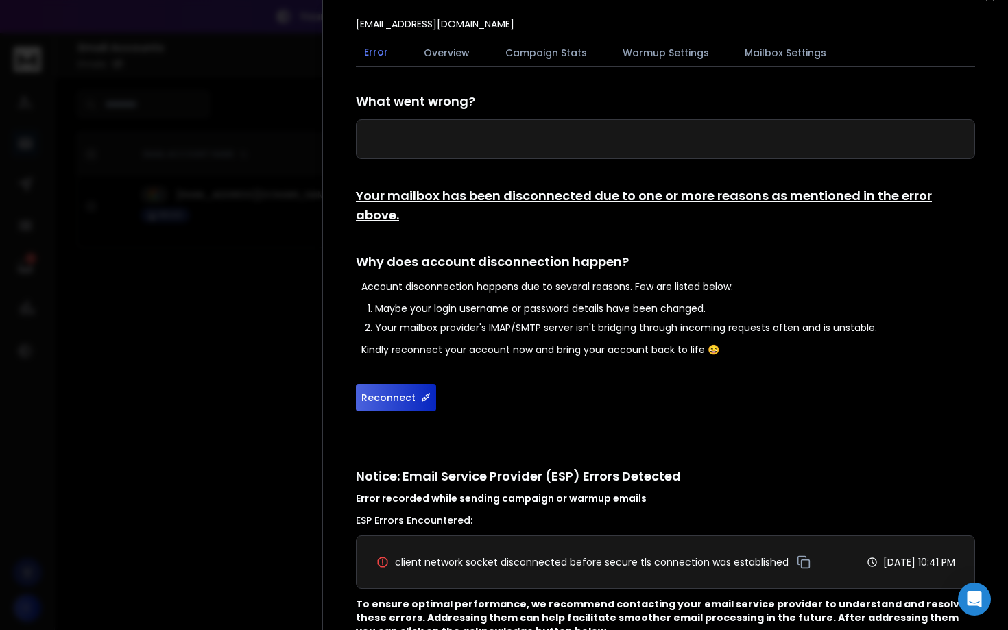
click at [653, 78] on div "What went wrong? Your mailbox has been disconnected due to one or more reasons …" at bounding box center [665, 385] width 619 height 615
